Goal: Task Accomplishment & Management: Manage account settings

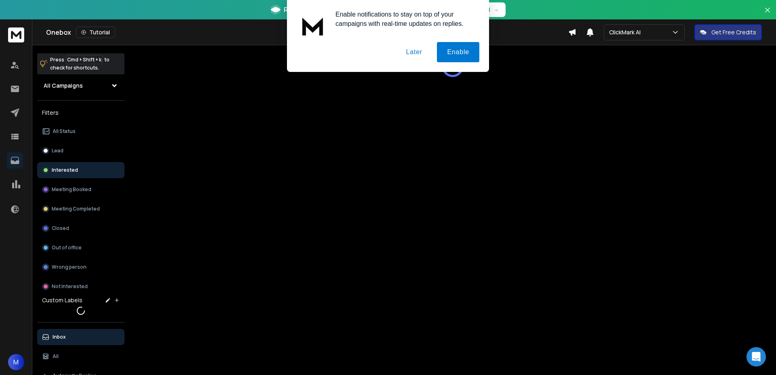
click at [414, 54] on button "Later" at bounding box center [414, 52] width 36 height 20
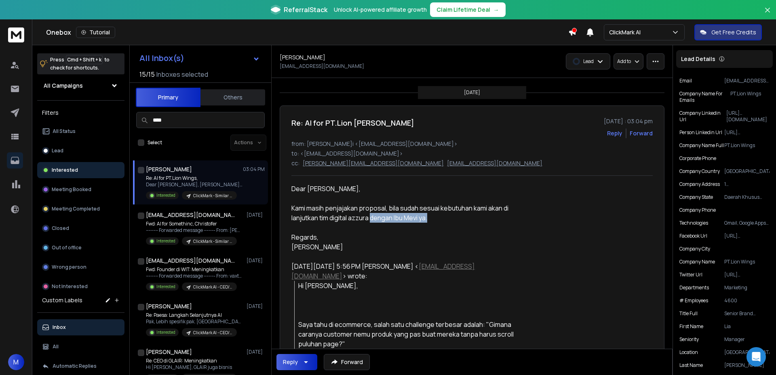
drag, startPoint x: 448, startPoint y: 220, endPoint x: 373, endPoint y: 215, distance: 75.0
click at [373, 215] on div "Kami masih penjajakan proposal, bila sudah sesuai kebutuhan kami akan di lanjut…" at bounding box center [409, 222] width 236 height 39
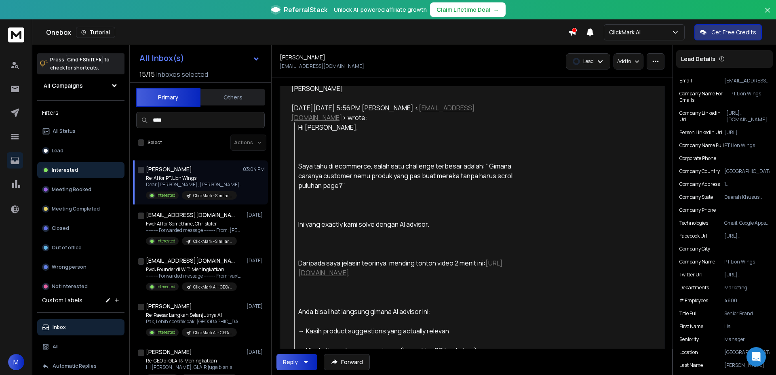
scroll to position [211, 0]
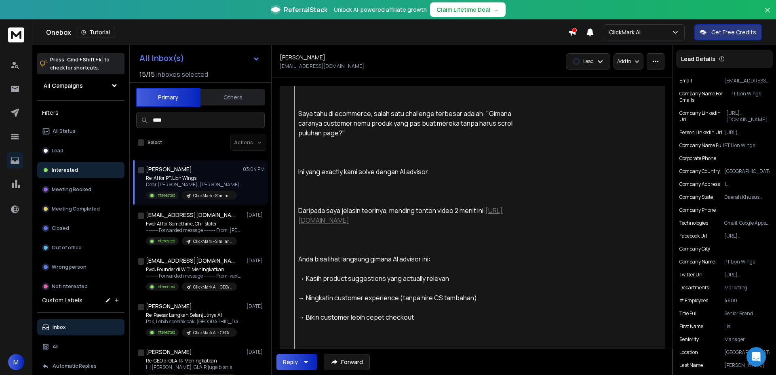
click at [373, 219] on link "[URL][DOMAIN_NAME]" at bounding box center [400, 215] width 204 height 19
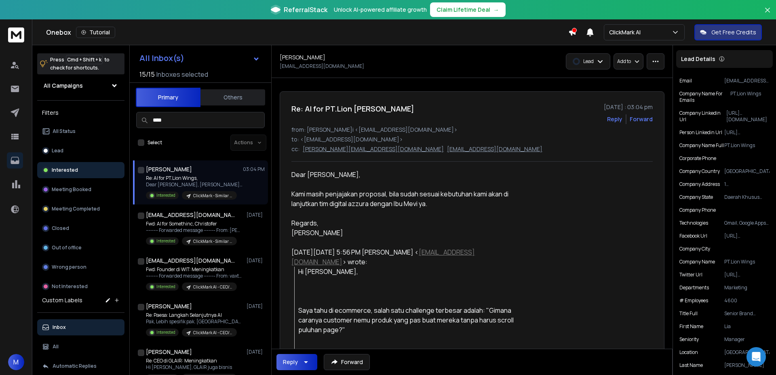
scroll to position [0, 0]
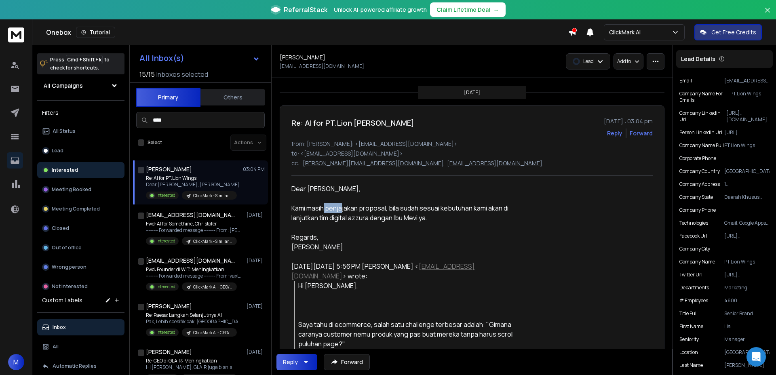
drag, startPoint x: 328, startPoint y: 211, endPoint x: 345, endPoint y: 210, distance: 16.6
click at [344, 210] on div "Kami masih penjajakan proposal, bila sudah sesuai kebutuhan kami akan di lanjut…" at bounding box center [409, 222] width 236 height 39
click at [345, 210] on div "Kami masih penjajakan proposal, bila sudah sesuai kebutuhan kami akan di lanjut…" at bounding box center [409, 222] width 236 height 39
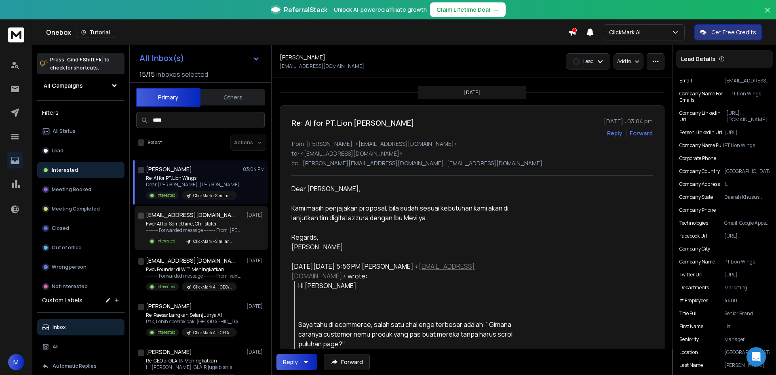
click at [220, 231] on p "---------- Forwarded message --------- From: [PERSON_NAME]" at bounding box center [194, 230] width 97 height 6
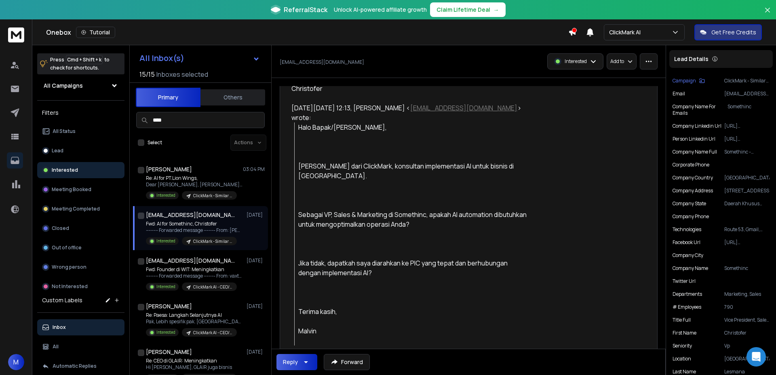
scroll to position [412, 0]
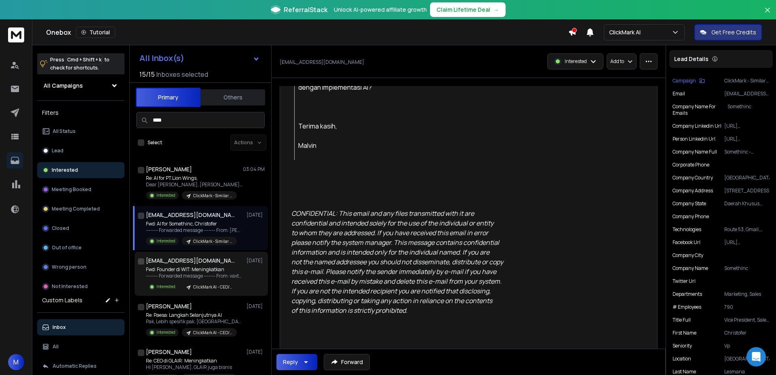
click at [201, 278] on p "---------- Forwarded message --------- From: vaxtra" at bounding box center [194, 276] width 97 height 6
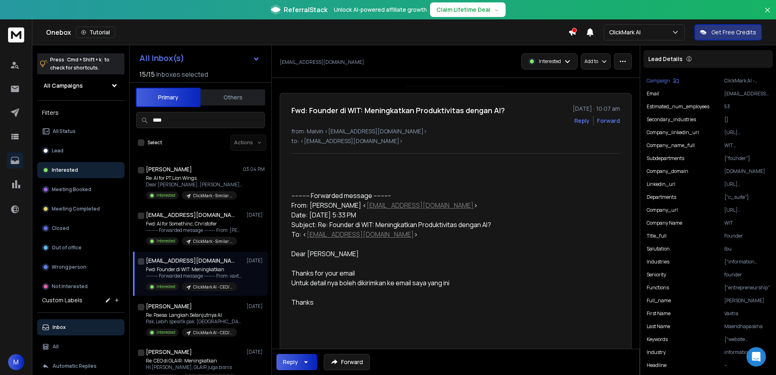
scroll to position [11, 0]
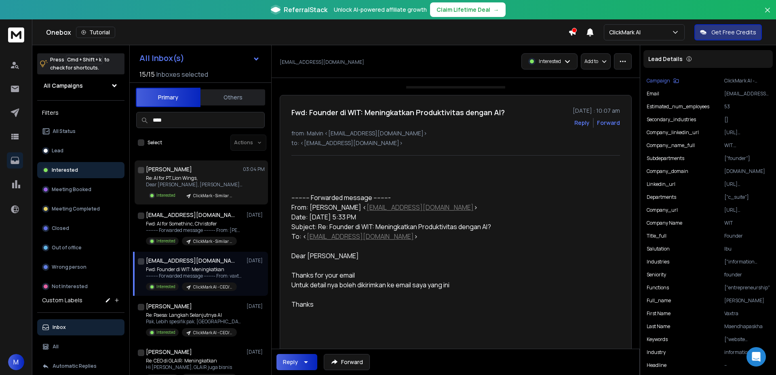
click at [246, 198] on div "Re: AI for PT.Lion Wings, Dear [PERSON_NAME], [PERSON_NAME] masih Interested Cl…" at bounding box center [205, 187] width 119 height 25
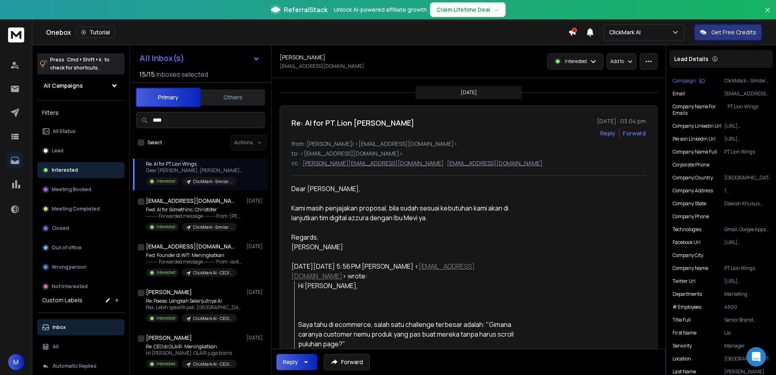
scroll to position [15, 0]
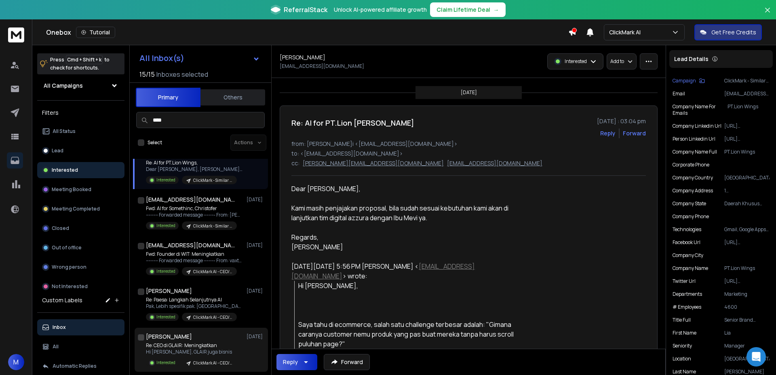
click at [237, 338] on div "[PERSON_NAME] [DATE]" at bounding box center [205, 337] width 119 height 8
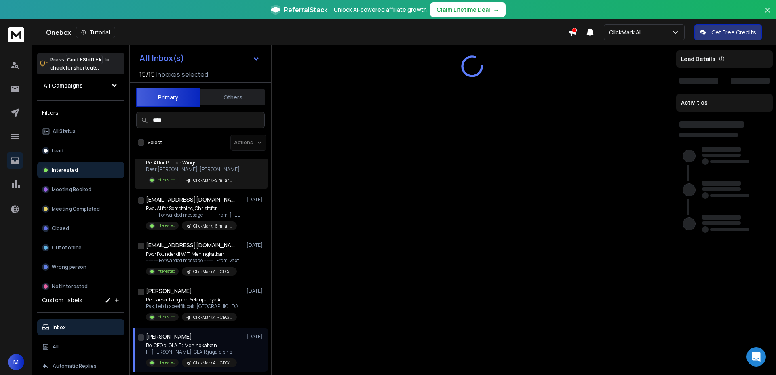
scroll to position [0, 0]
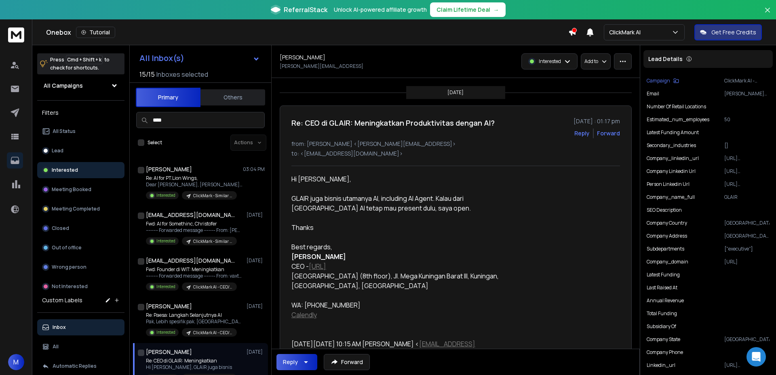
click at [325, 268] on link "[URL]" at bounding box center [317, 266] width 17 height 9
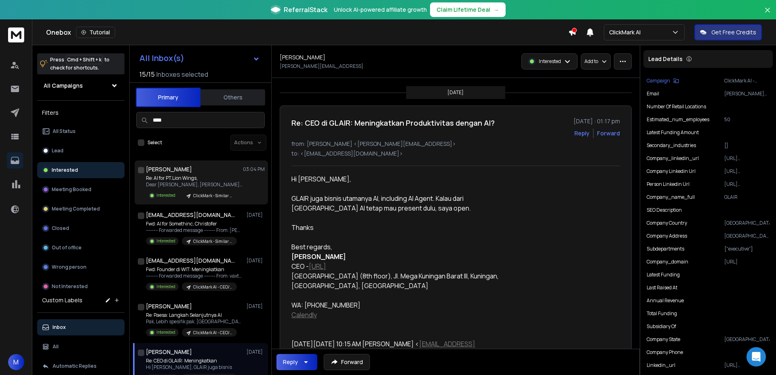
click at [221, 185] on p "Dear [PERSON_NAME], [PERSON_NAME] masih" at bounding box center [194, 184] width 97 height 6
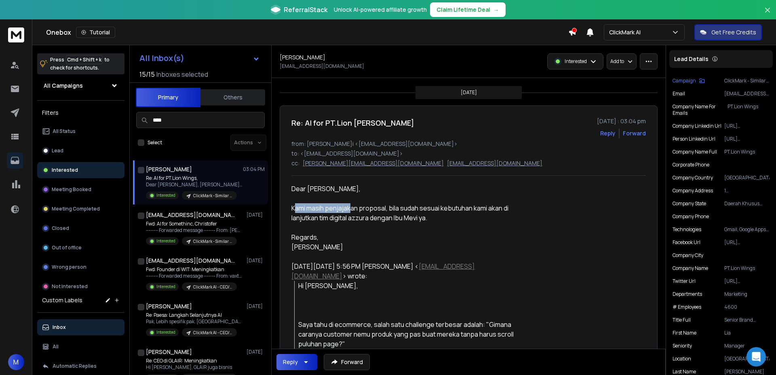
drag, startPoint x: 306, startPoint y: 209, endPoint x: 351, endPoint y: 208, distance: 44.9
click at [351, 208] on div "Kami masih penjajakan proposal, bila sudah sesuai kebutuhan kami akan di lanjut…" at bounding box center [409, 222] width 236 height 39
drag, startPoint x: 351, startPoint y: 208, endPoint x: 364, endPoint y: 206, distance: 13.1
click at [351, 208] on div "Kami masih penjajakan proposal, bila sudah sesuai kebutuhan kami akan di lanjut…" at bounding box center [409, 222] width 236 height 39
drag, startPoint x: 379, startPoint y: 163, endPoint x: 344, endPoint y: 162, distance: 34.8
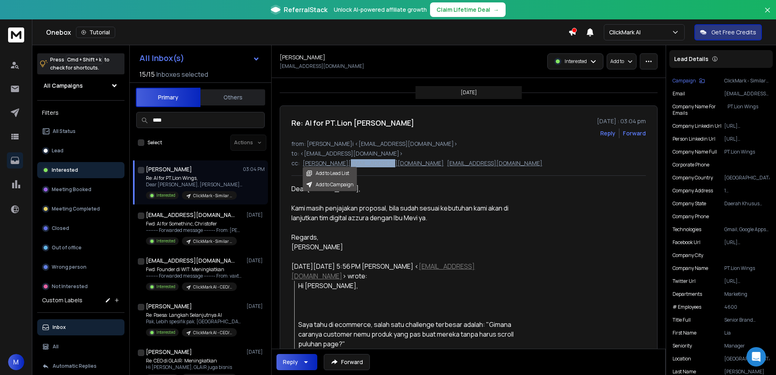
click at [344, 162] on div "[PERSON_NAME][EMAIL_ADDRESS][DOMAIN_NAME] Add to Lead List Add to Campaign [EMA…" at bounding box center [423, 163] width 240 height 8
copy p "[DOMAIN_NAME]"
click at [88, 152] on button "Lead" at bounding box center [80, 151] width 87 height 16
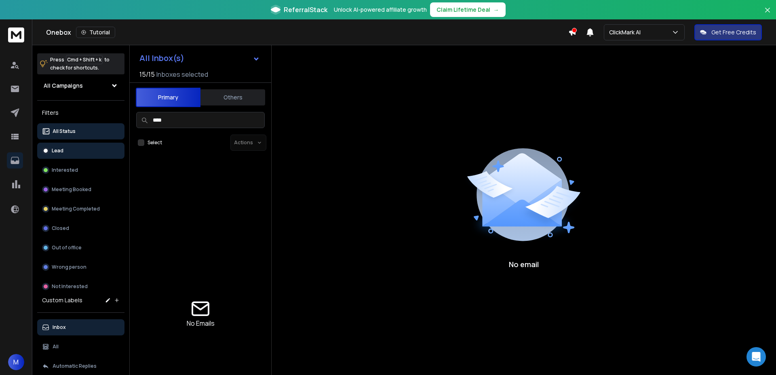
click at [96, 138] on button "All Status" at bounding box center [80, 131] width 87 height 16
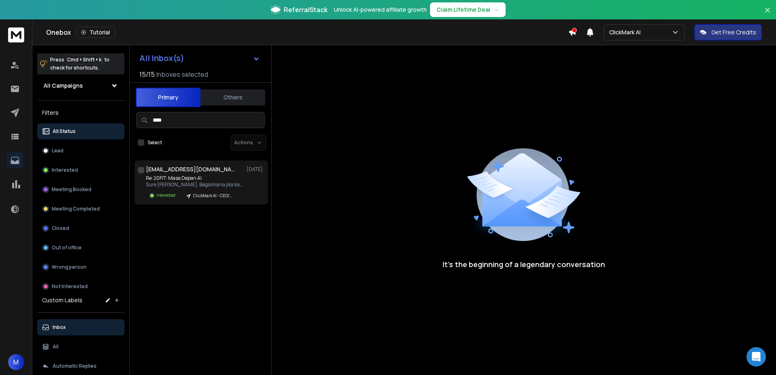
click at [234, 181] on p "Sure [PERSON_NAME], Bagaimana jika kami" at bounding box center [194, 184] width 97 height 6
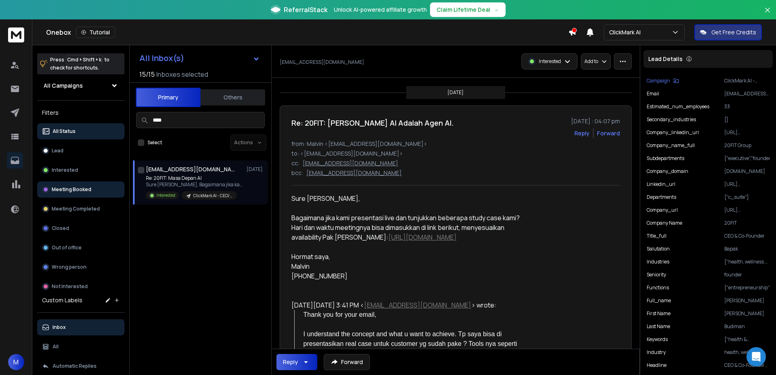
click at [93, 190] on button "Meeting Booked" at bounding box center [80, 189] width 87 height 16
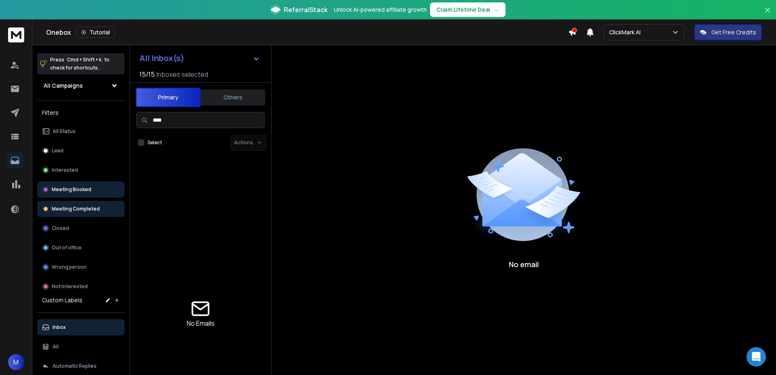
click at [91, 212] on div "Meeting Completed" at bounding box center [71, 208] width 58 height 7
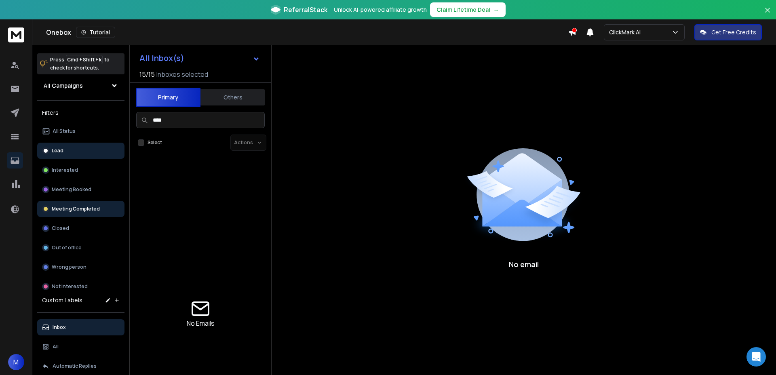
click at [100, 145] on button "Lead" at bounding box center [80, 151] width 87 height 16
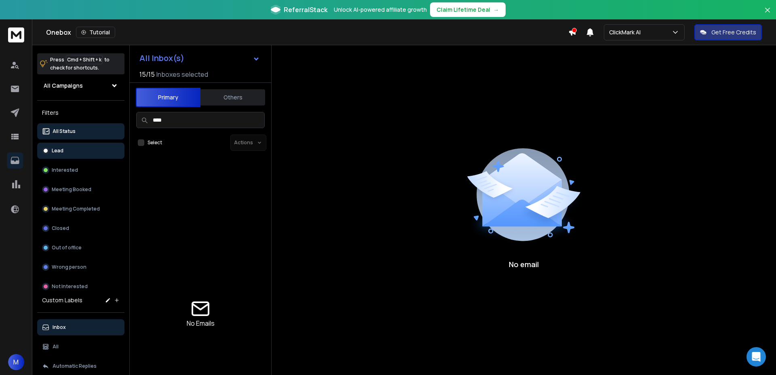
click at [97, 133] on button "All Status" at bounding box center [80, 131] width 87 height 16
